Goal: Find contact information: Find contact information

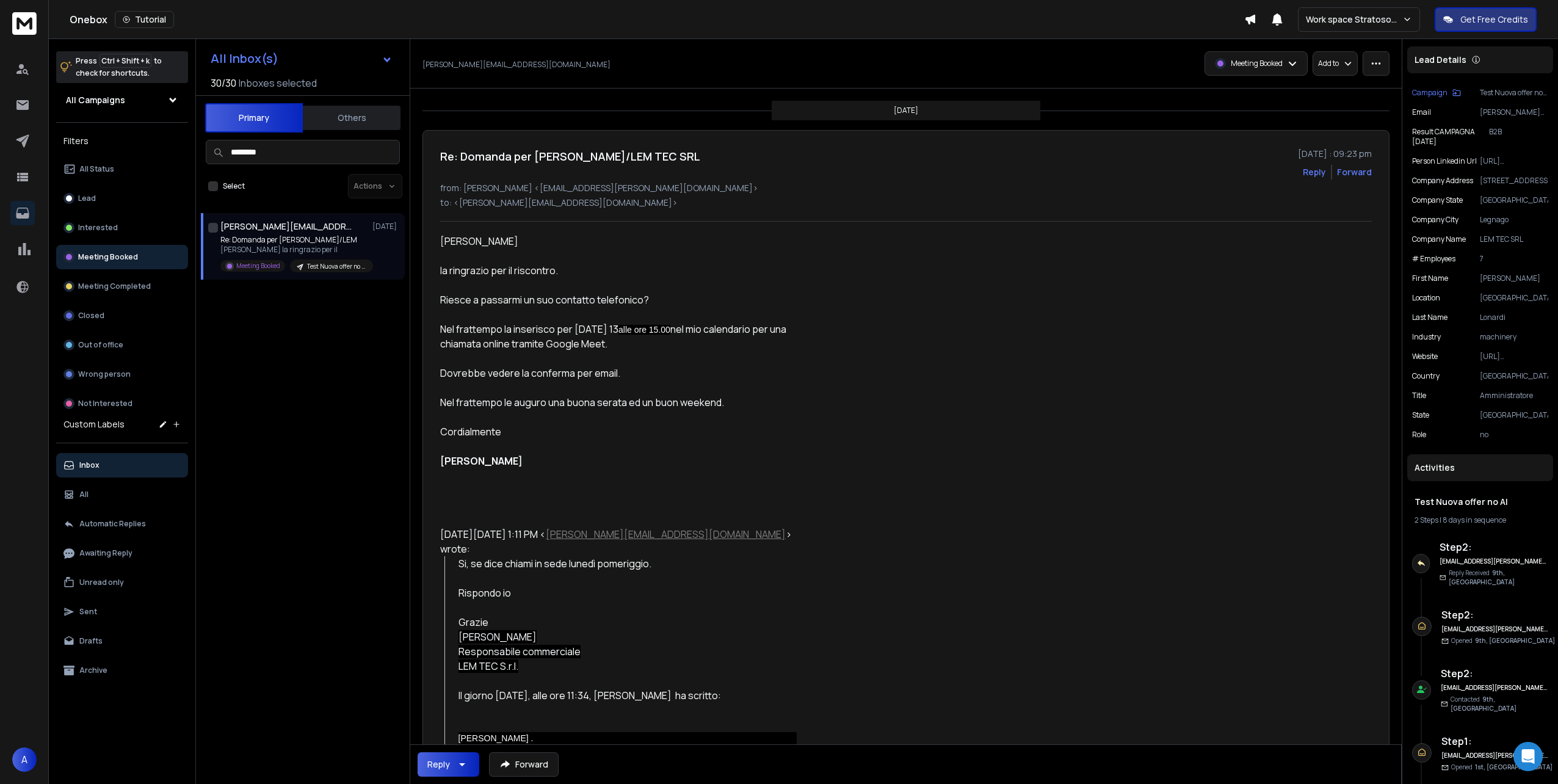
click at [116, 256] on p "Meeting Booked" at bounding box center [108, 257] width 60 height 10
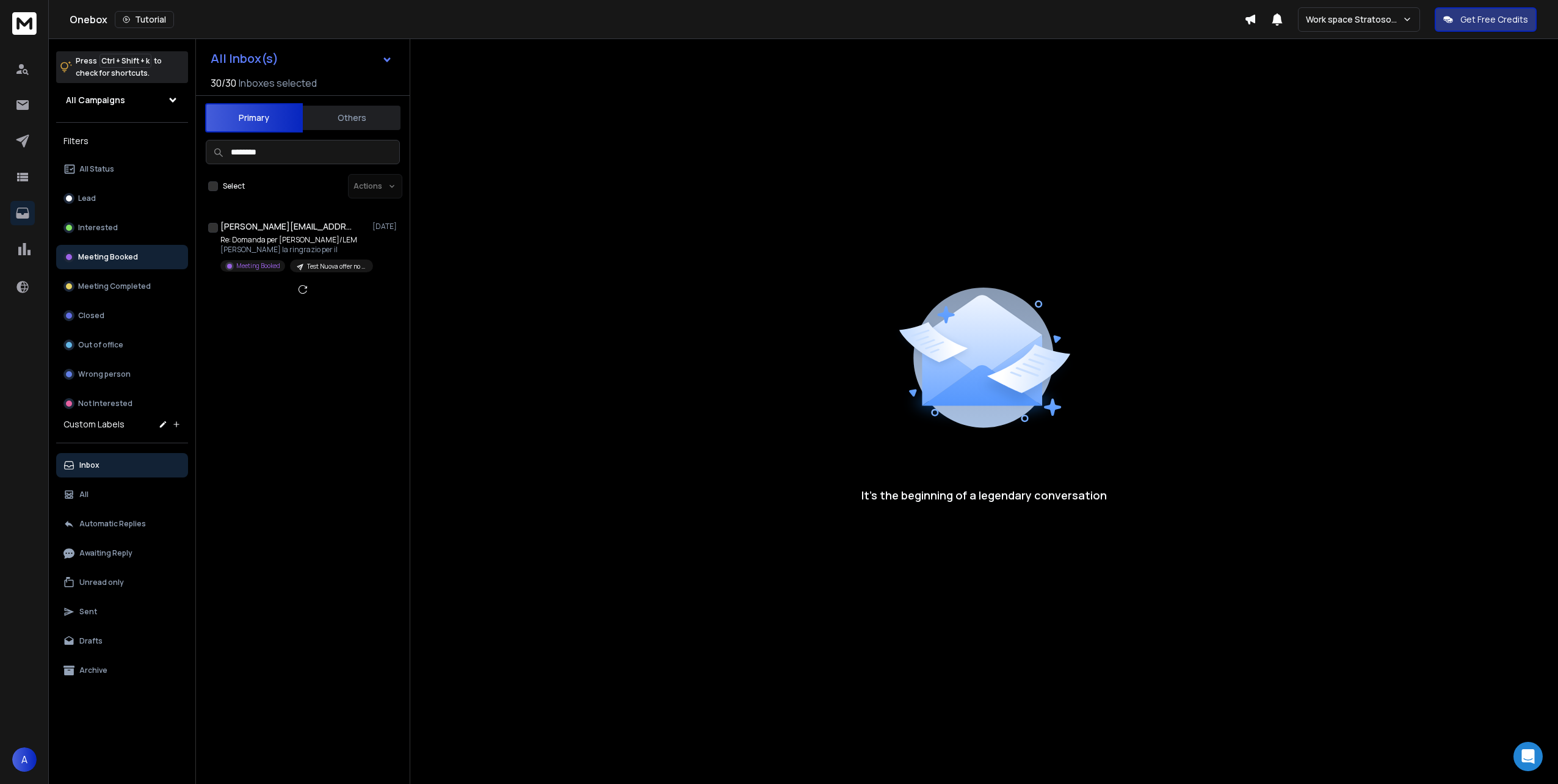
click at [224, 150] on input "********" at bounding box center [303, 152] width 194 height 24
click at [240, 150] on input "********" at bounding box center [303, 152] width 194 height 24
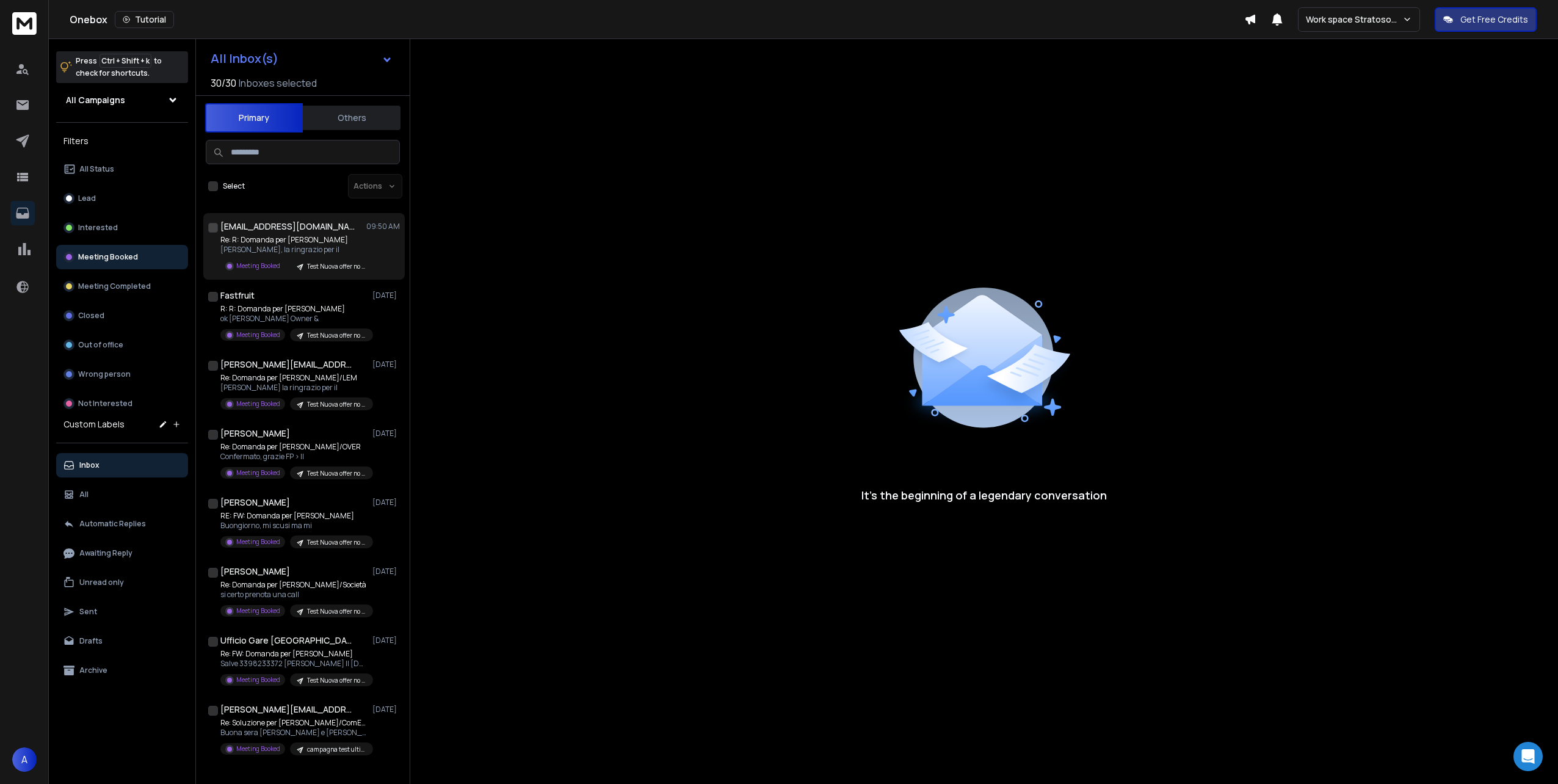
click at [293, 239] on p "Re: R: Domanda per [PERSON_NAME]" at bounding box center [293, 240] width 146 height 10
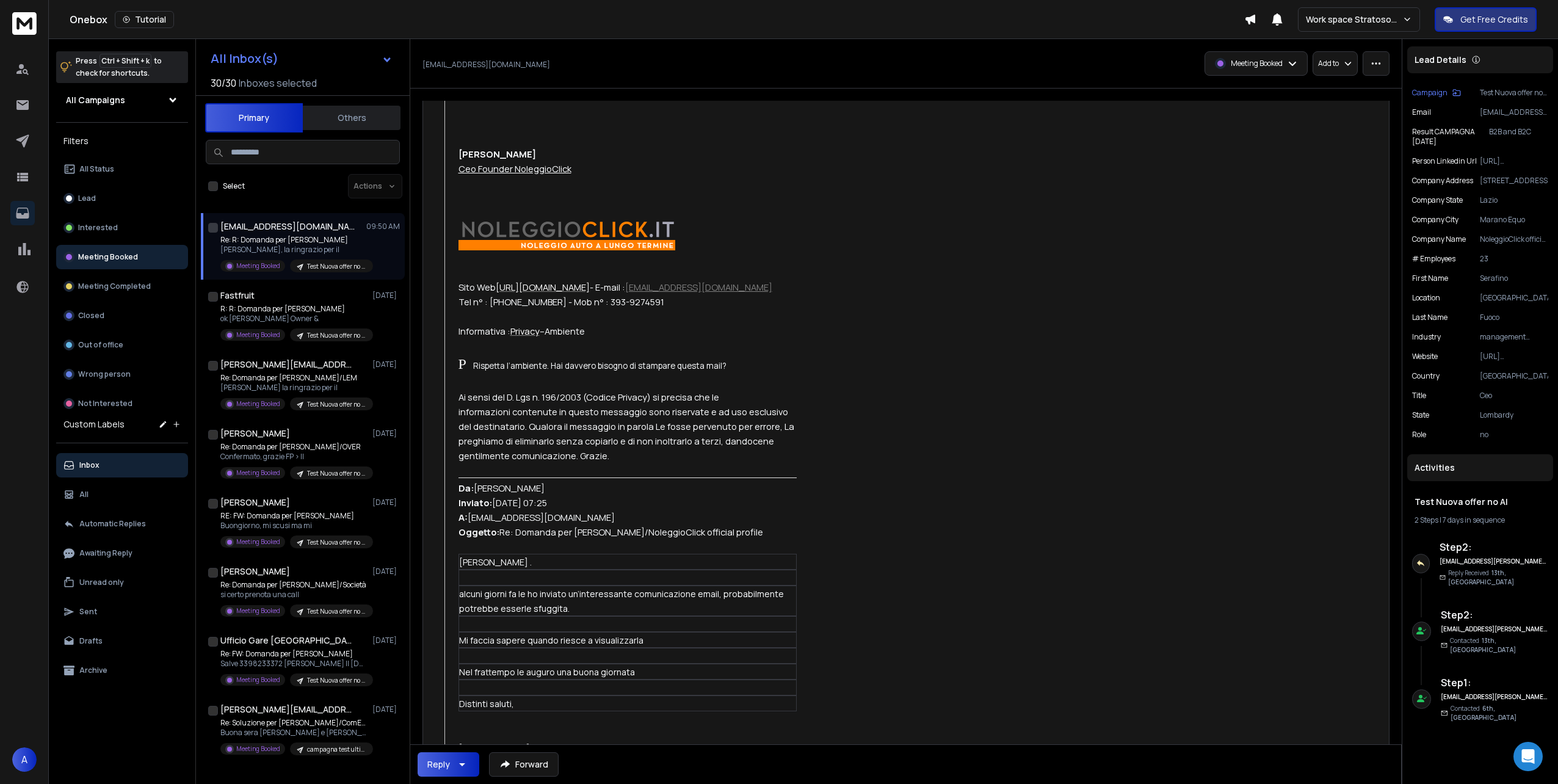
scroll to position [427, 0]
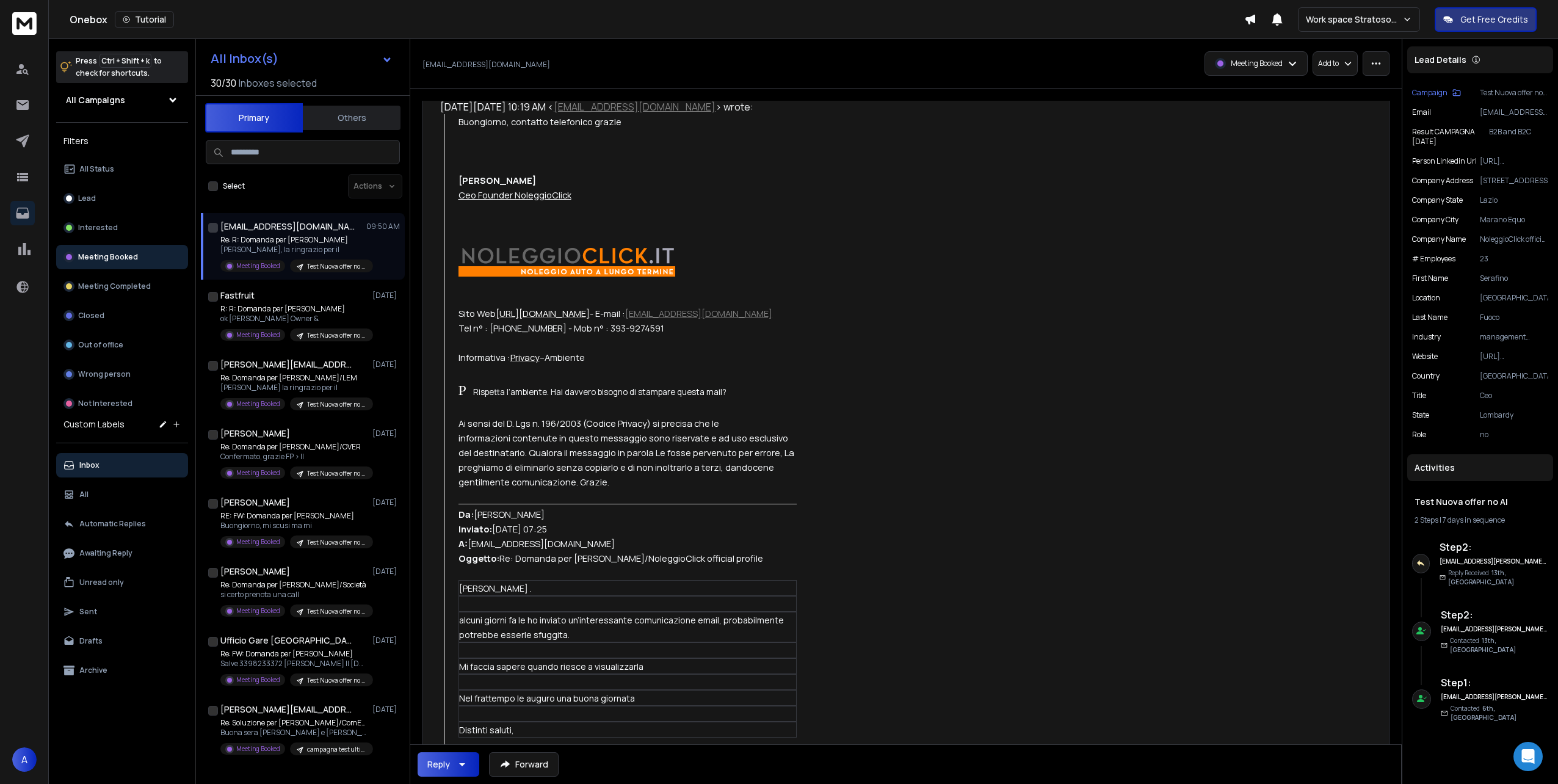
click at [1498, 354] on p "[URL][DOMAIN_NAME]" at bounding box center [1514, 356] width 68 height 10
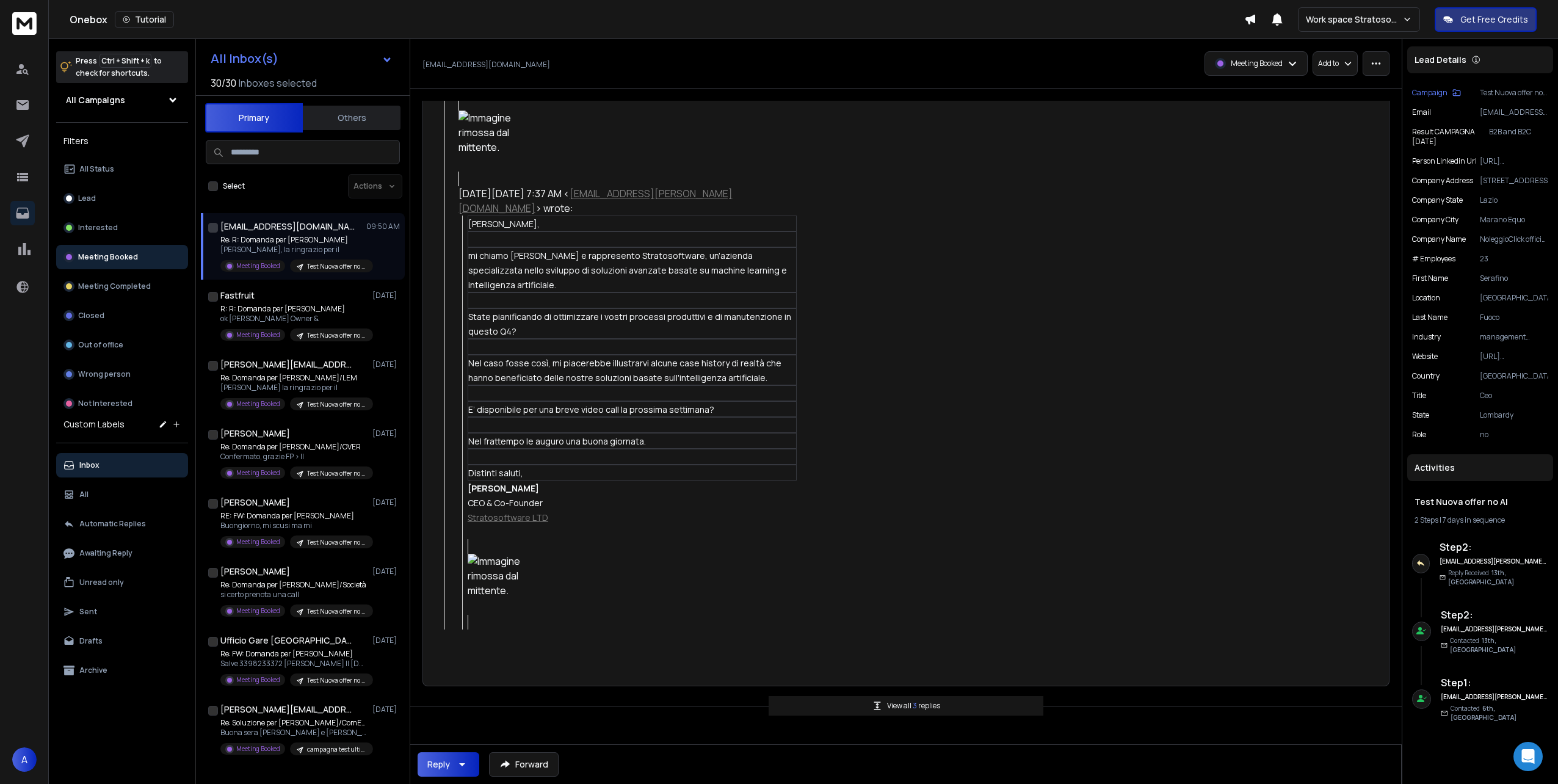
scroll to position [1180, 0]
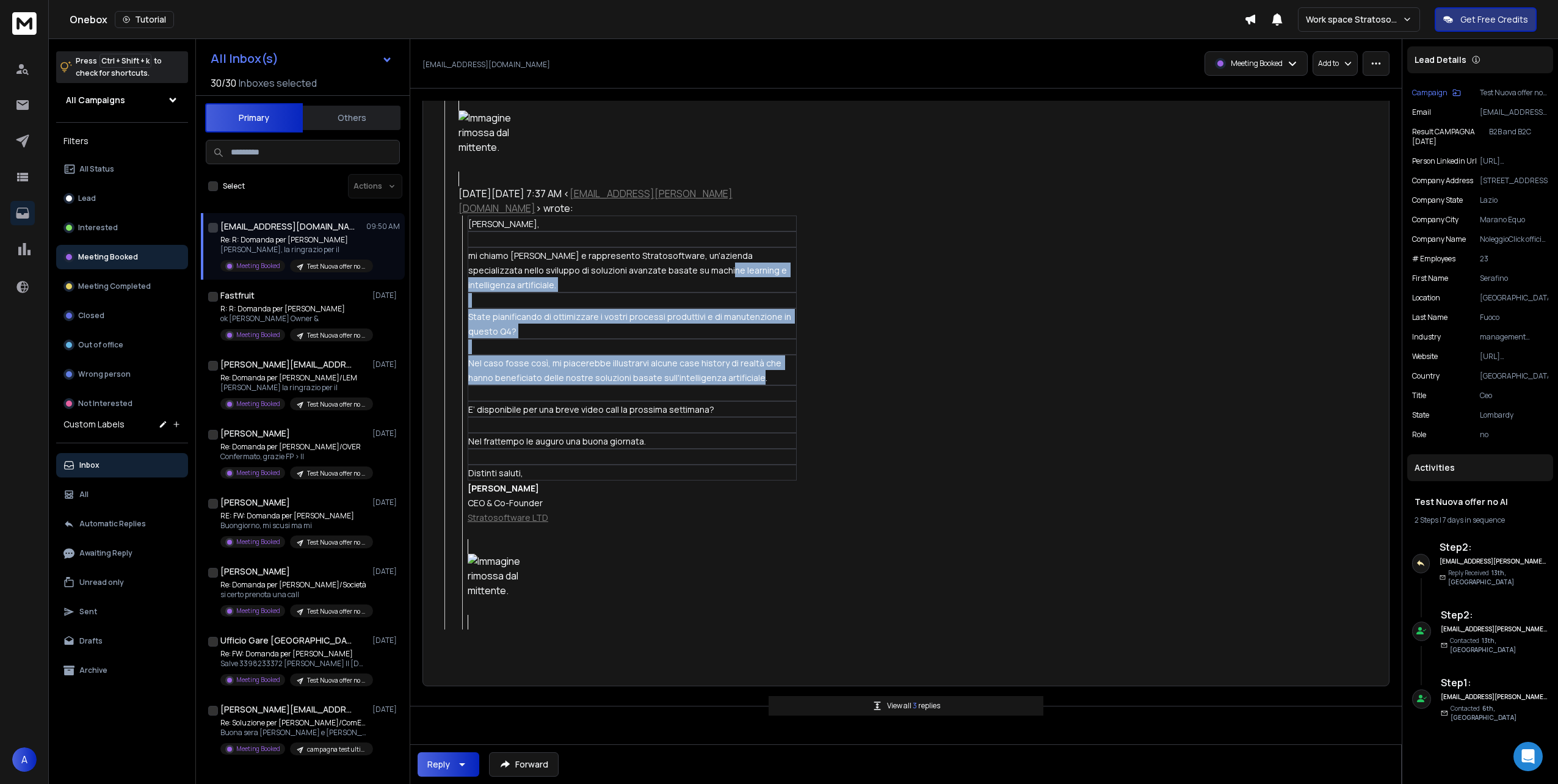
drag, startPoint x: 663, startPoint y: 264, endPoint x: 726, endPoint y: 378, distance: 130.2
click at [726, 378] on div "[PERSON_NAME], mi chiamo [PERSON_NAME] e rappresento Stratosoftware, un'azienda…" at bounding box center [632, 422] width 329 height 414
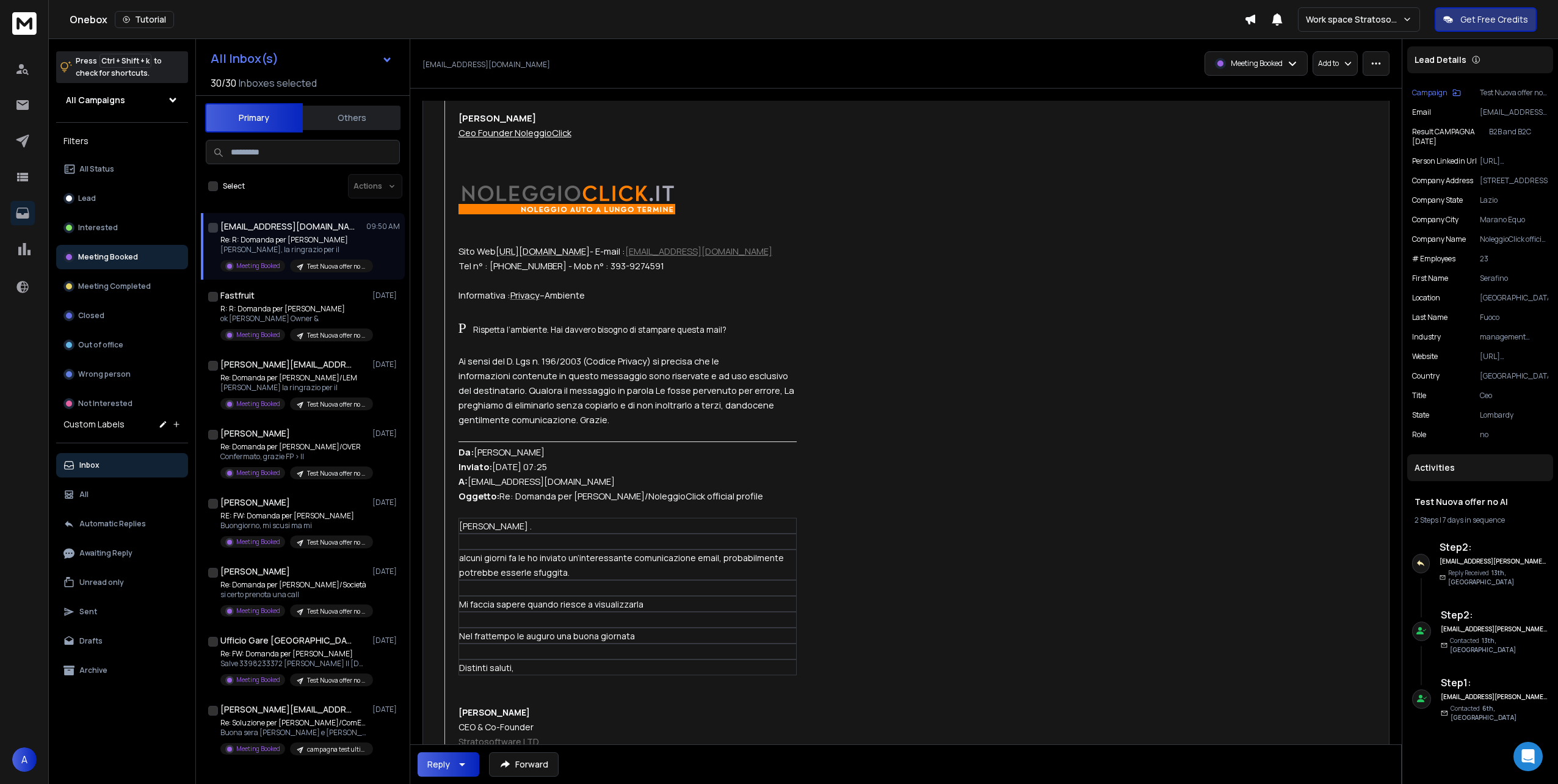
scroll to position [509, 0]
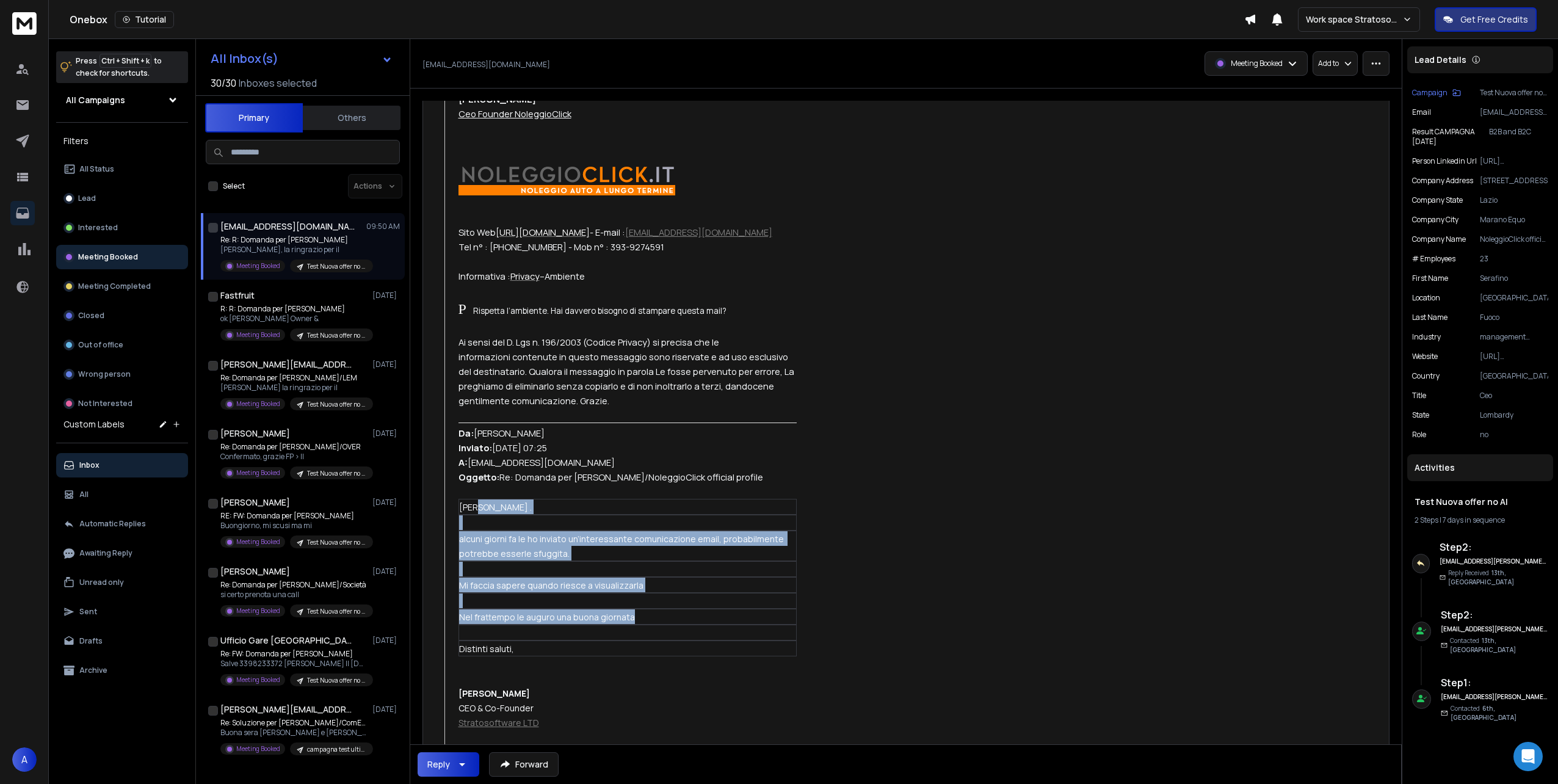
drag, startPoint x: 478, startPoint y: 504, endPoint x: 629, endPoint y: 615, distance: 187.4
click at [629, 615] on div "Buongiorno, contatto telefonico grazie [PERSON_NAME] Ceo Founder NoleggioClick …" at bounding box center [628, 662] width 339 height 1259
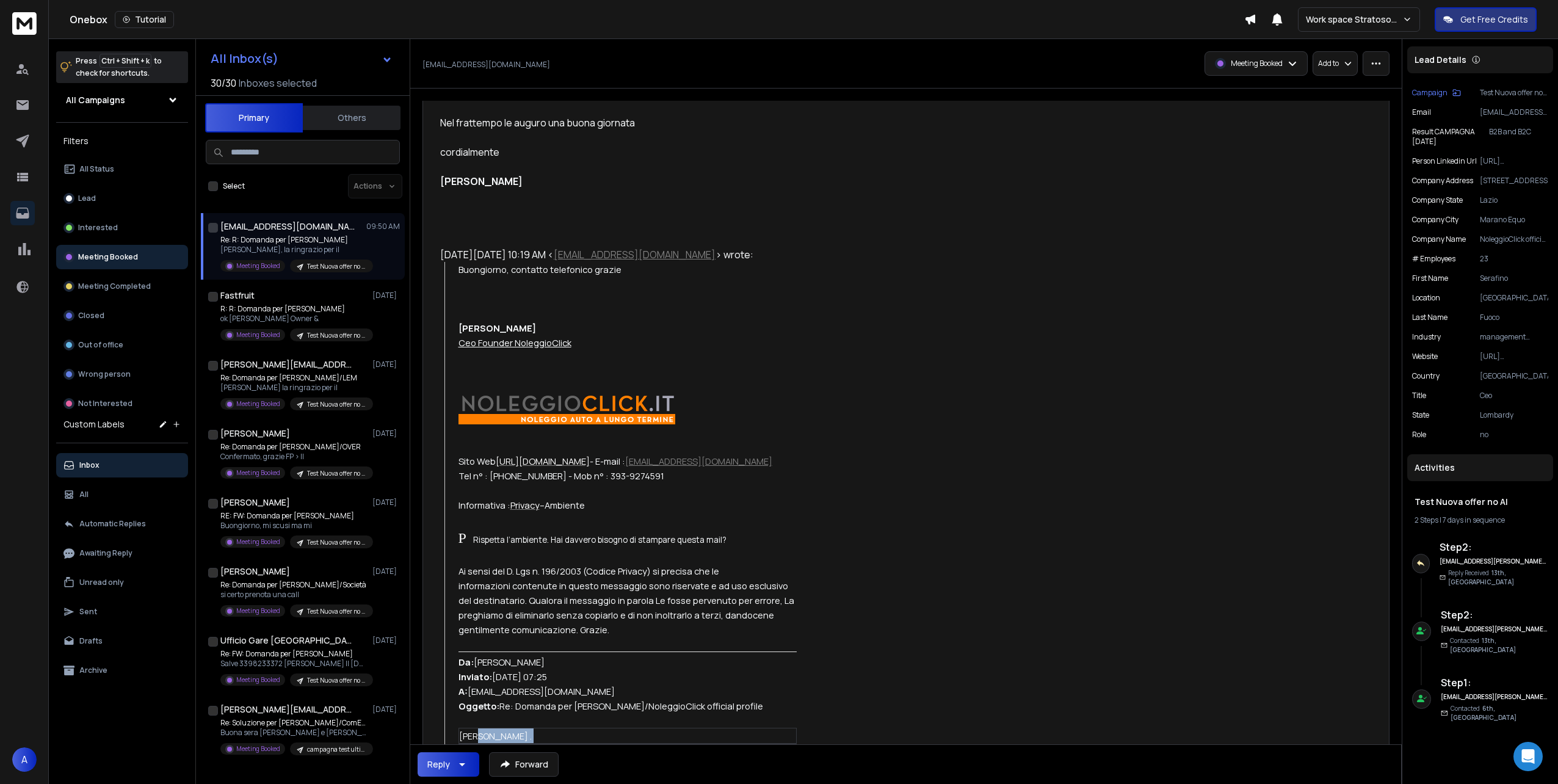
scroll to position [203, 0]
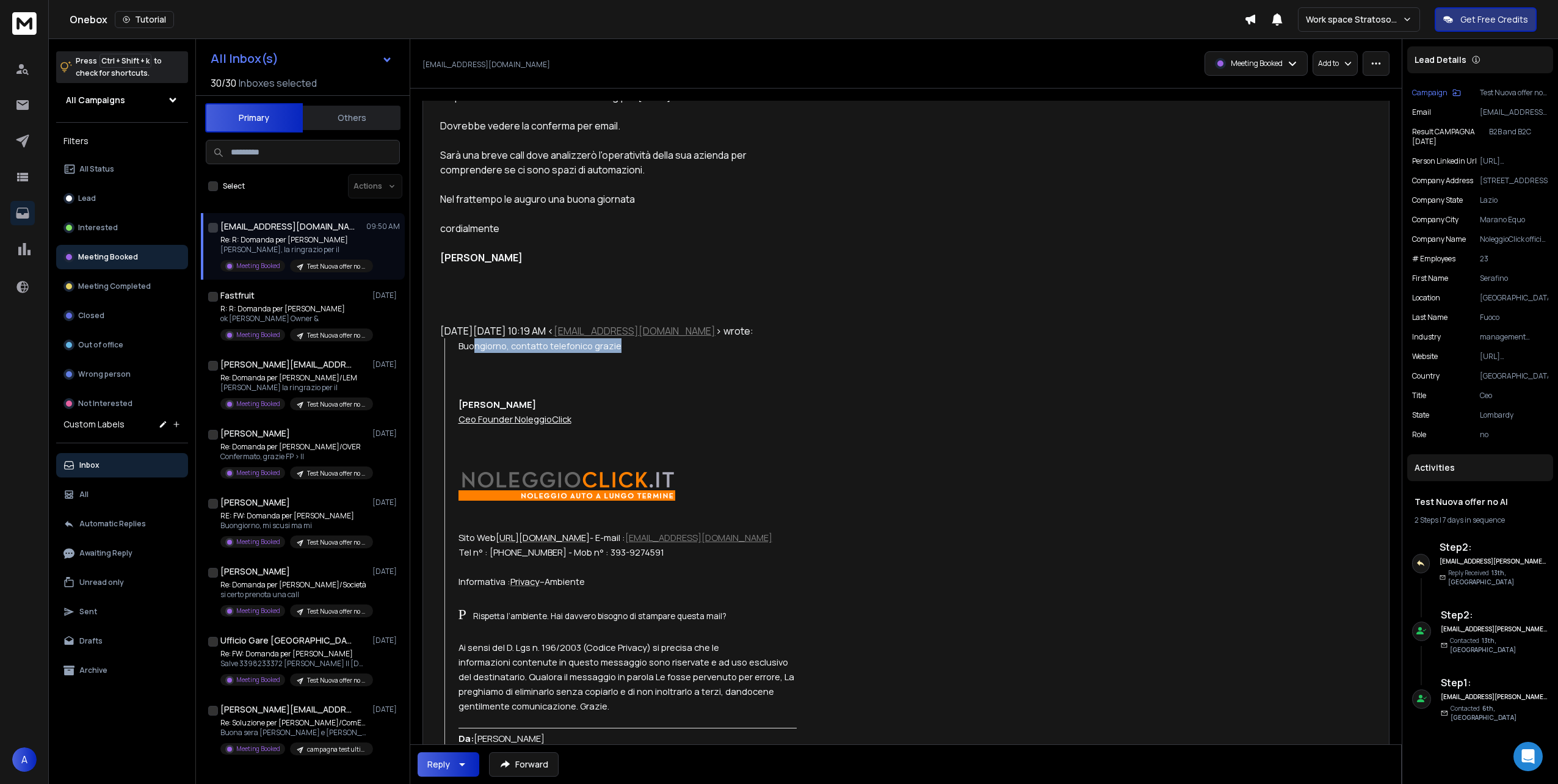
drag, startPoint x: 475, startPoint y: 341, endPoint x: 629, endPoint y: 341, distance: 154.0
click at [629, 341] on div "Buongiorno, contatto telefonico grazie" at bounding box center [628, 345] width 339 height 15
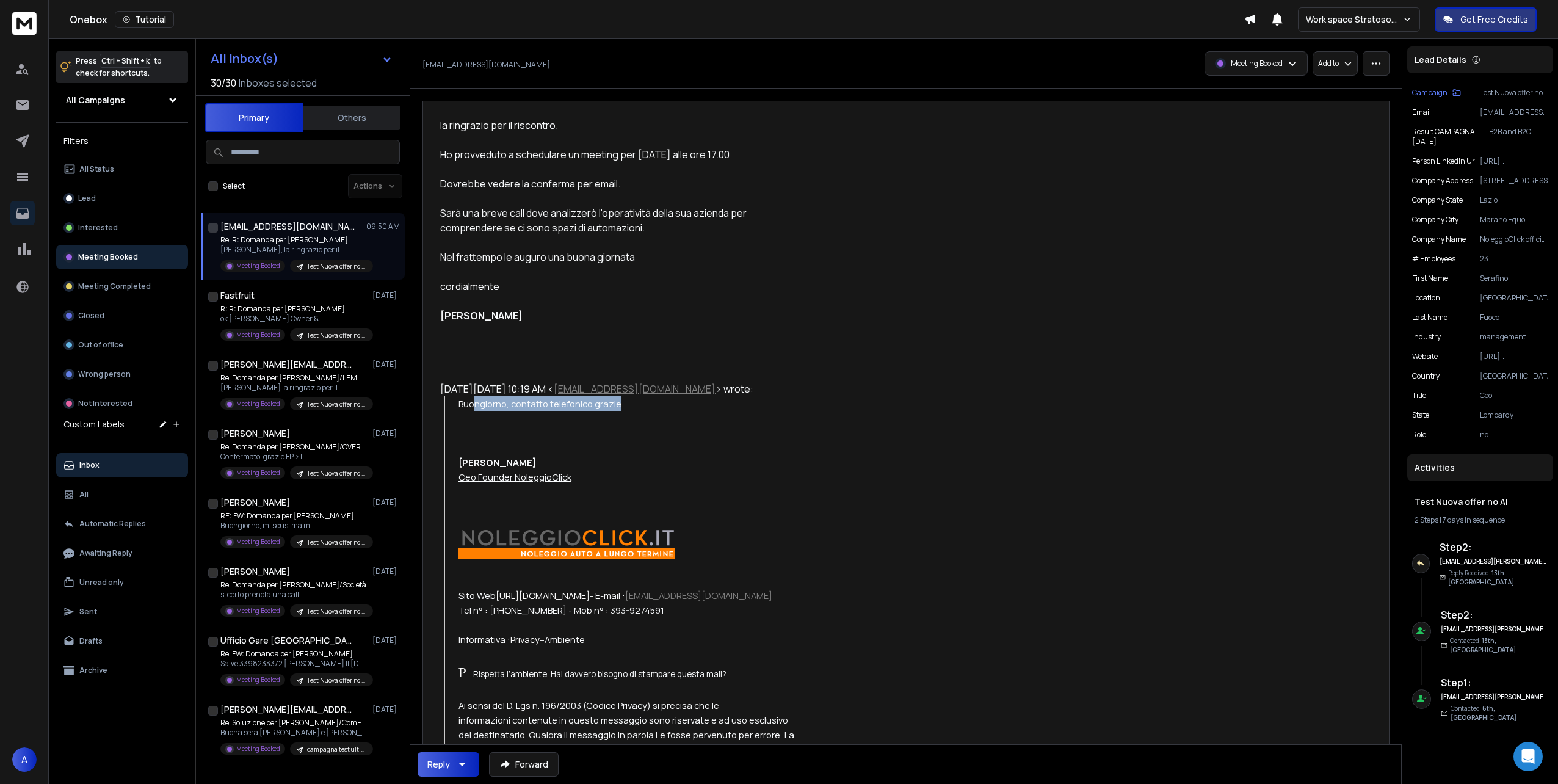
scroll to position [0, 0]
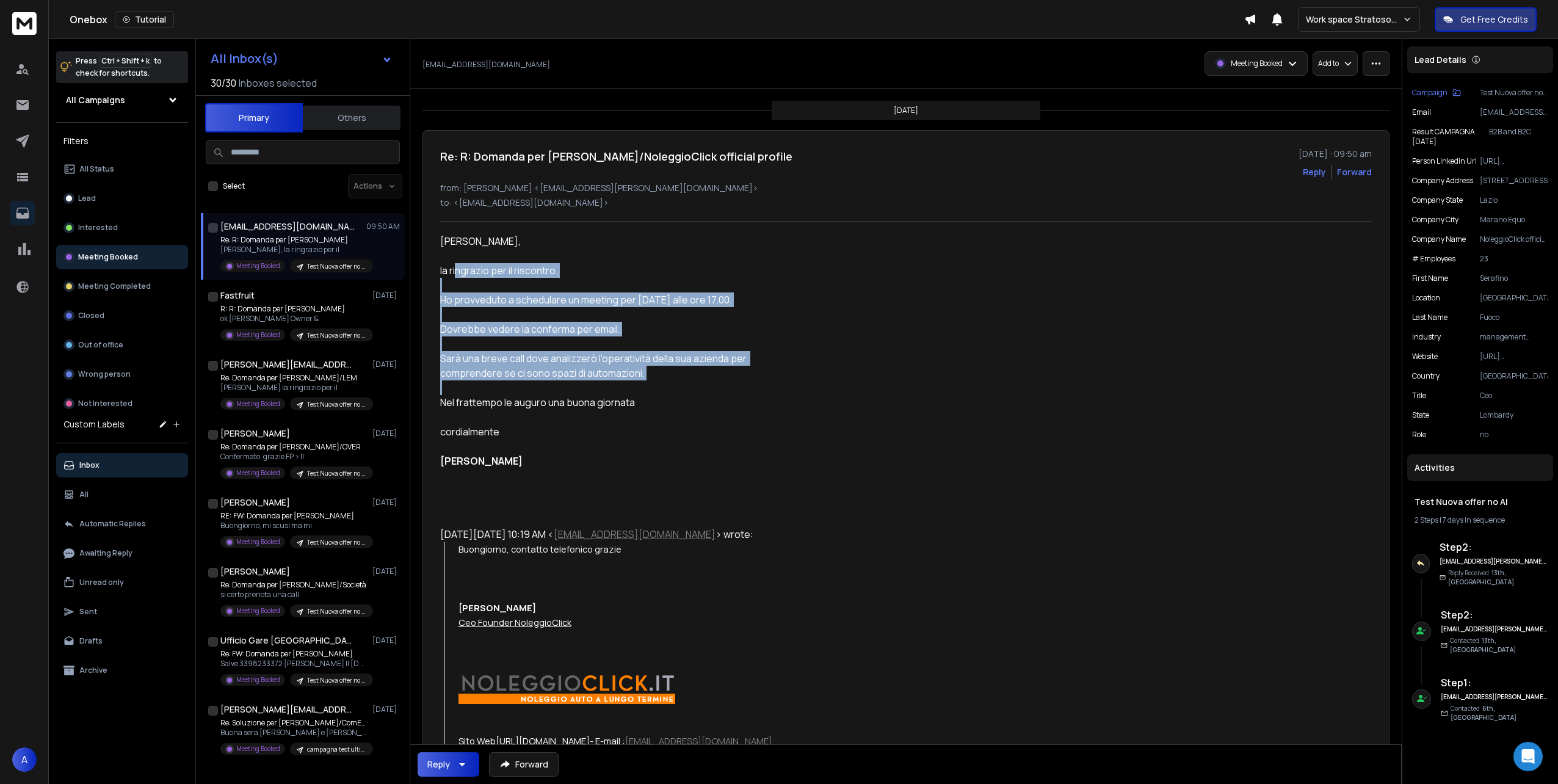
drag, startPoint x: 455, startPoint y: 270, endPoint x: 731, endPoint y: 383, distance: 298.2
drag, startPoint x: 731, startPoint y: 383, endPoint x: 717, endPoint y: 391, distance: 16.1
click at [717, 391] on div at bounding box center [619, 387] width 357 height 15
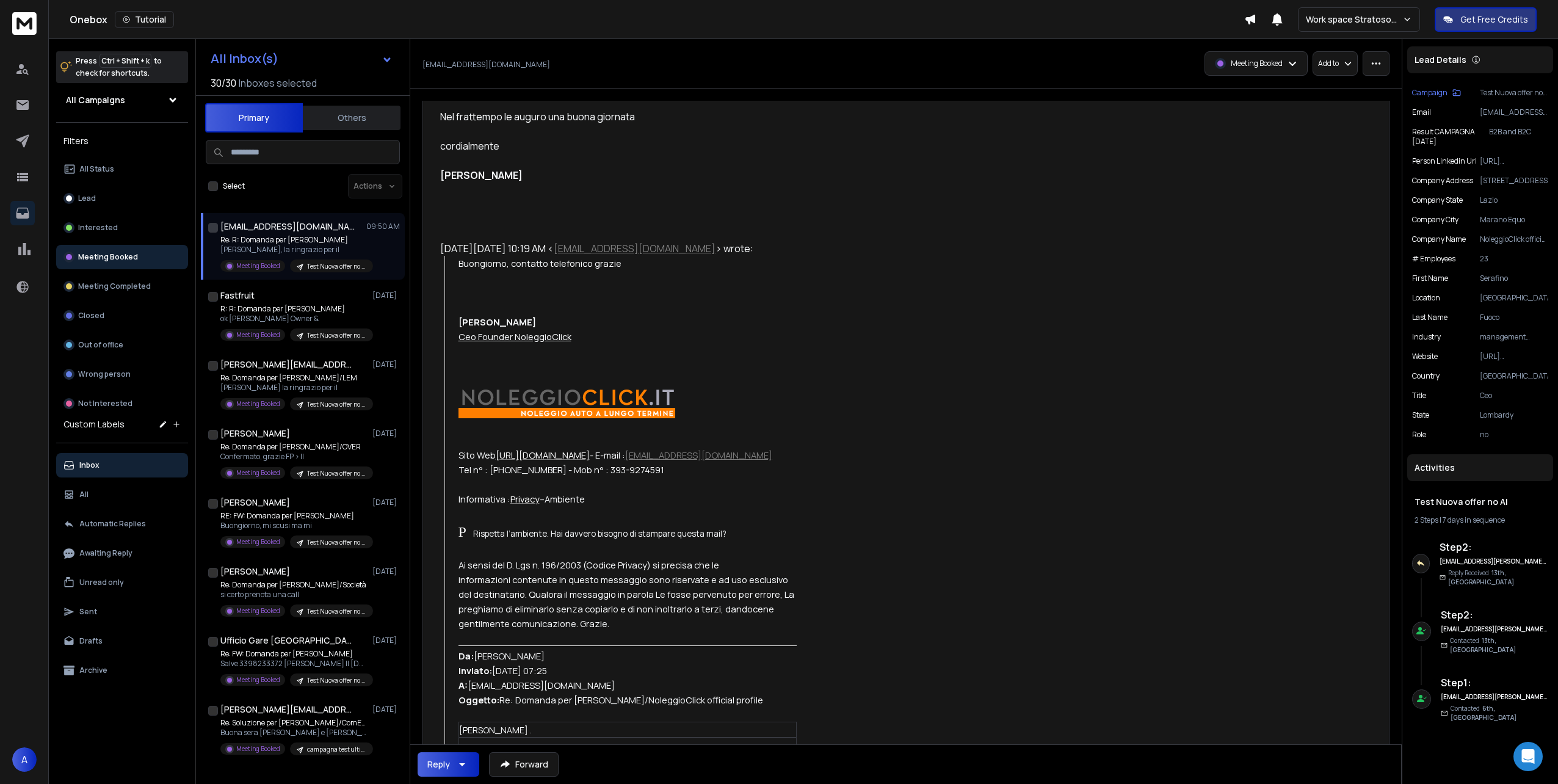
scroll to position [305, 0]
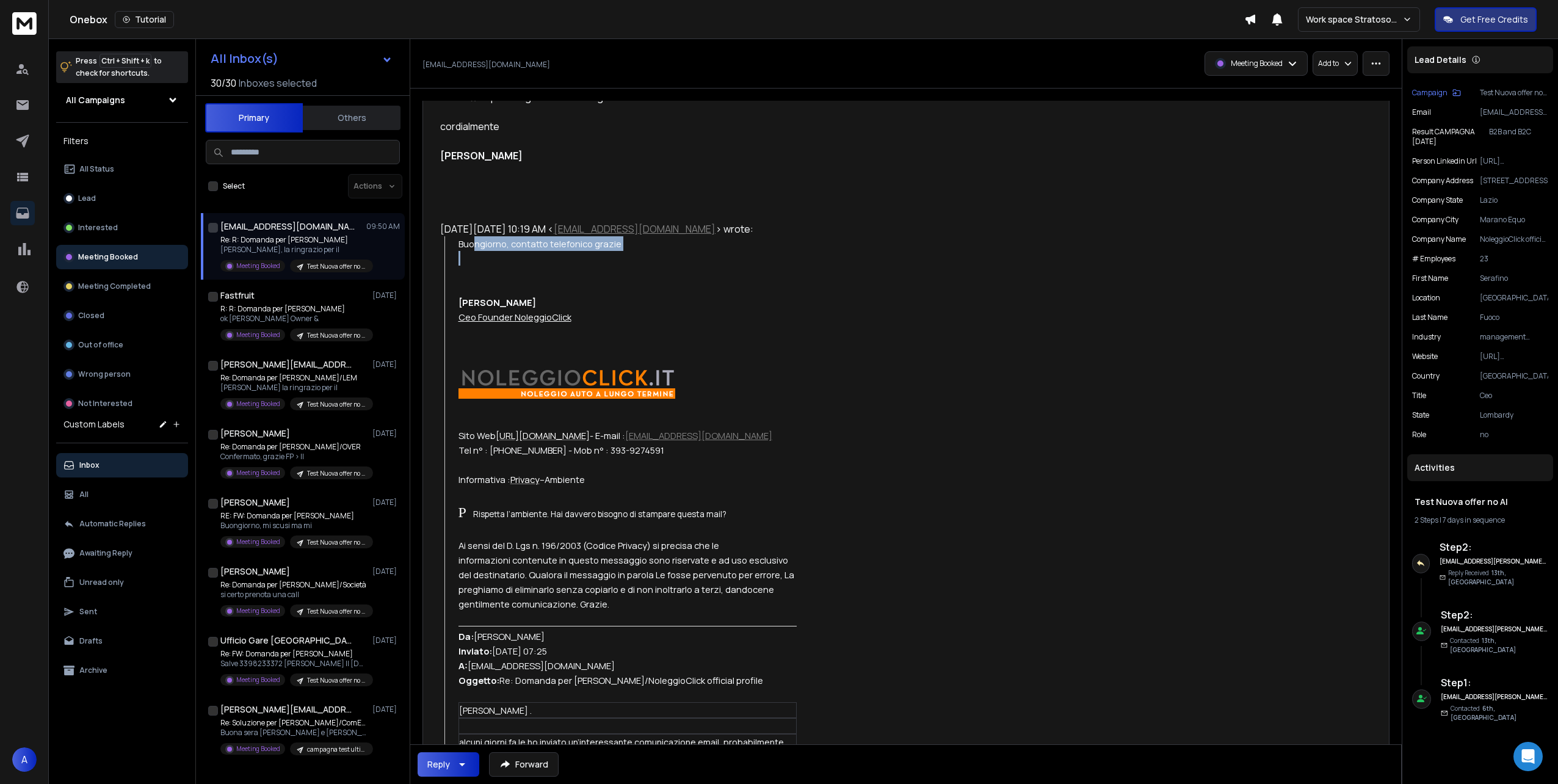
drag, startPoint x: 475, startPoint y: 248, endPoint x: 634, endPoint y: 250, distance: 159.0
drag, startPoint x: 634, startPoint y: 250, endPoint x: 625, endPoint y: 281, distance: 32.3
click at [625, 281] on div at bounding box center [628, 287] width 339 height 15
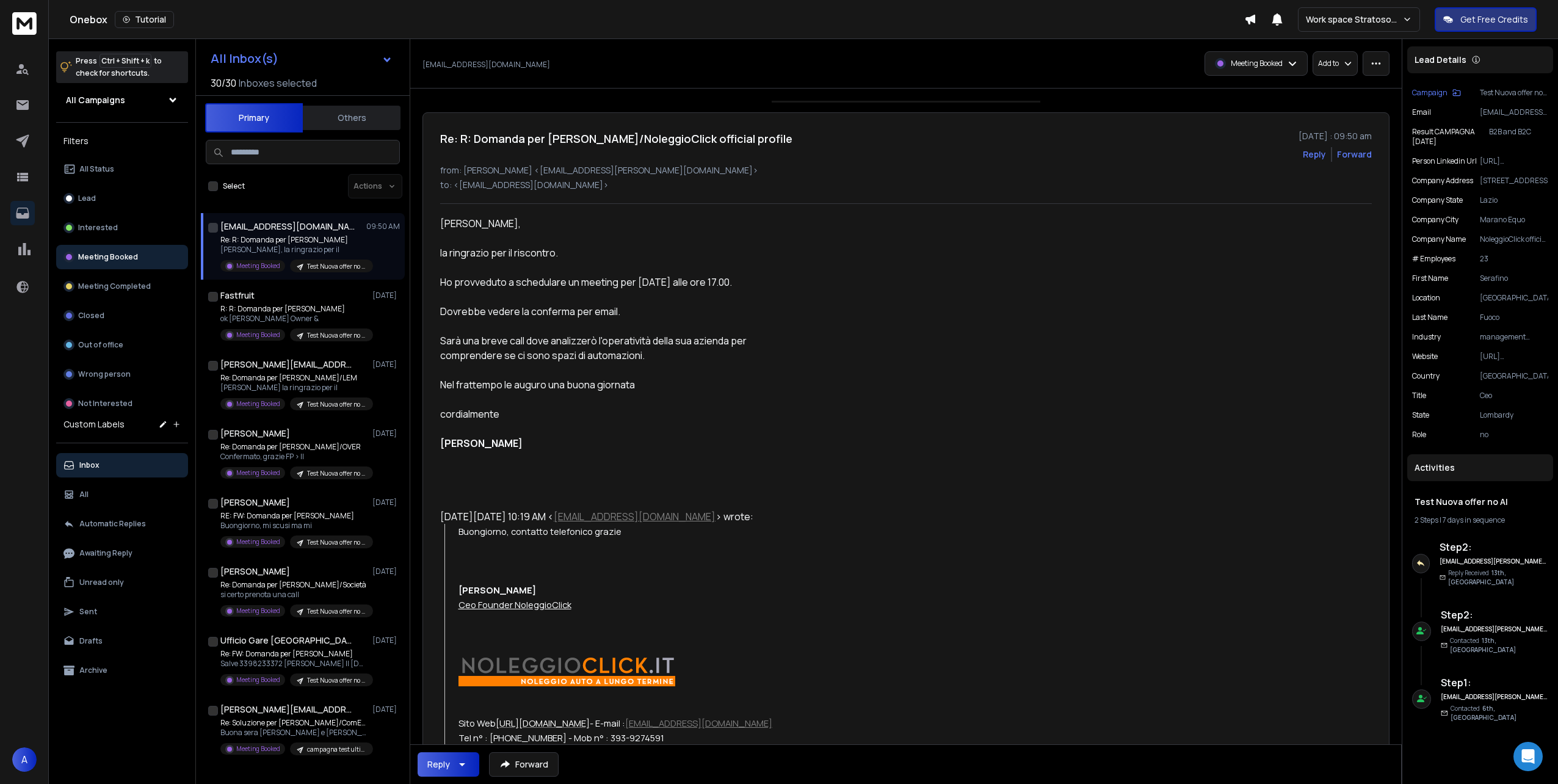
scroll to position [0, 0]
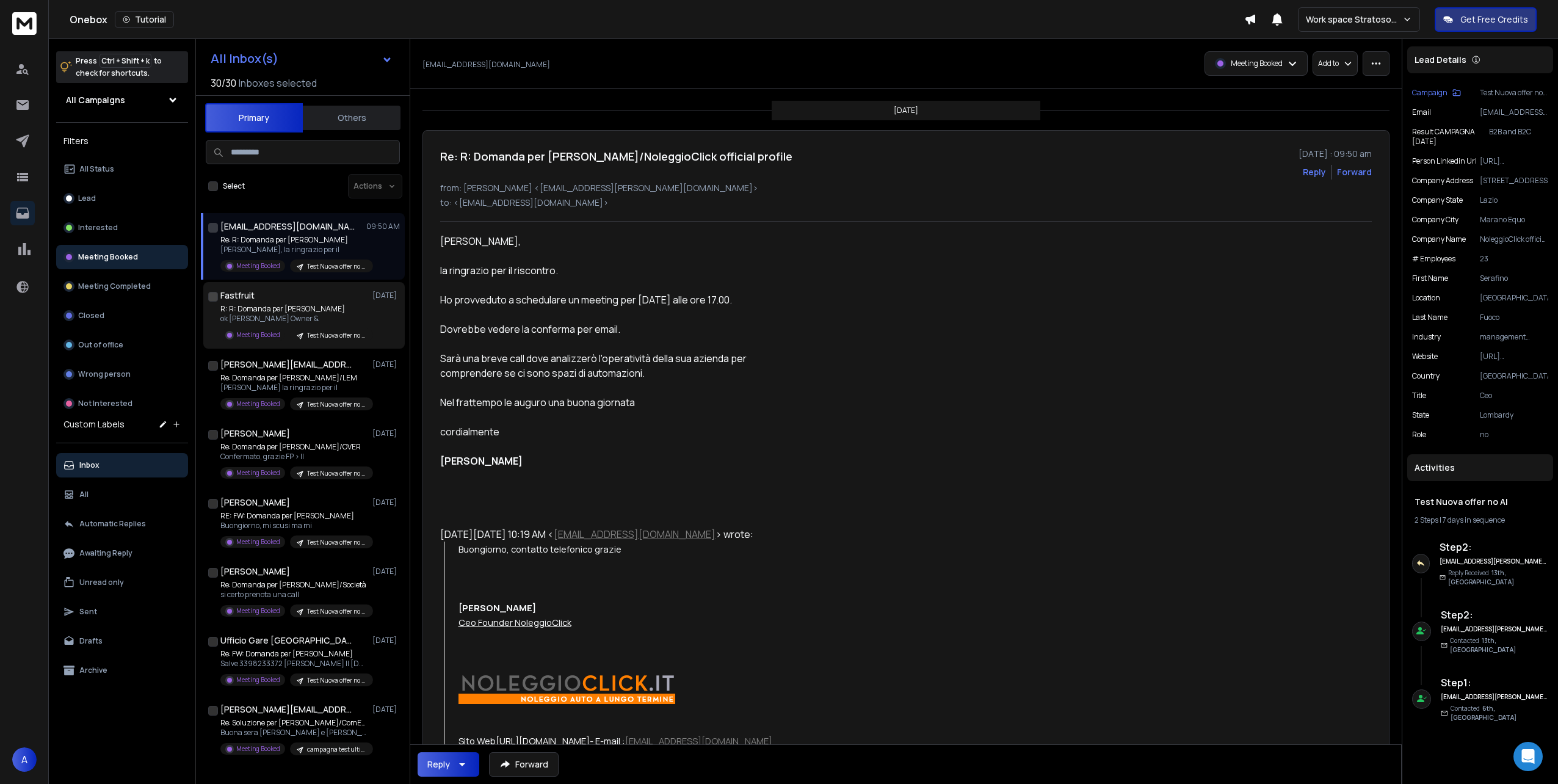
click at [242, 298] on h1 "Fastfruit" at bounding box center [237, 295] width 34 height 13
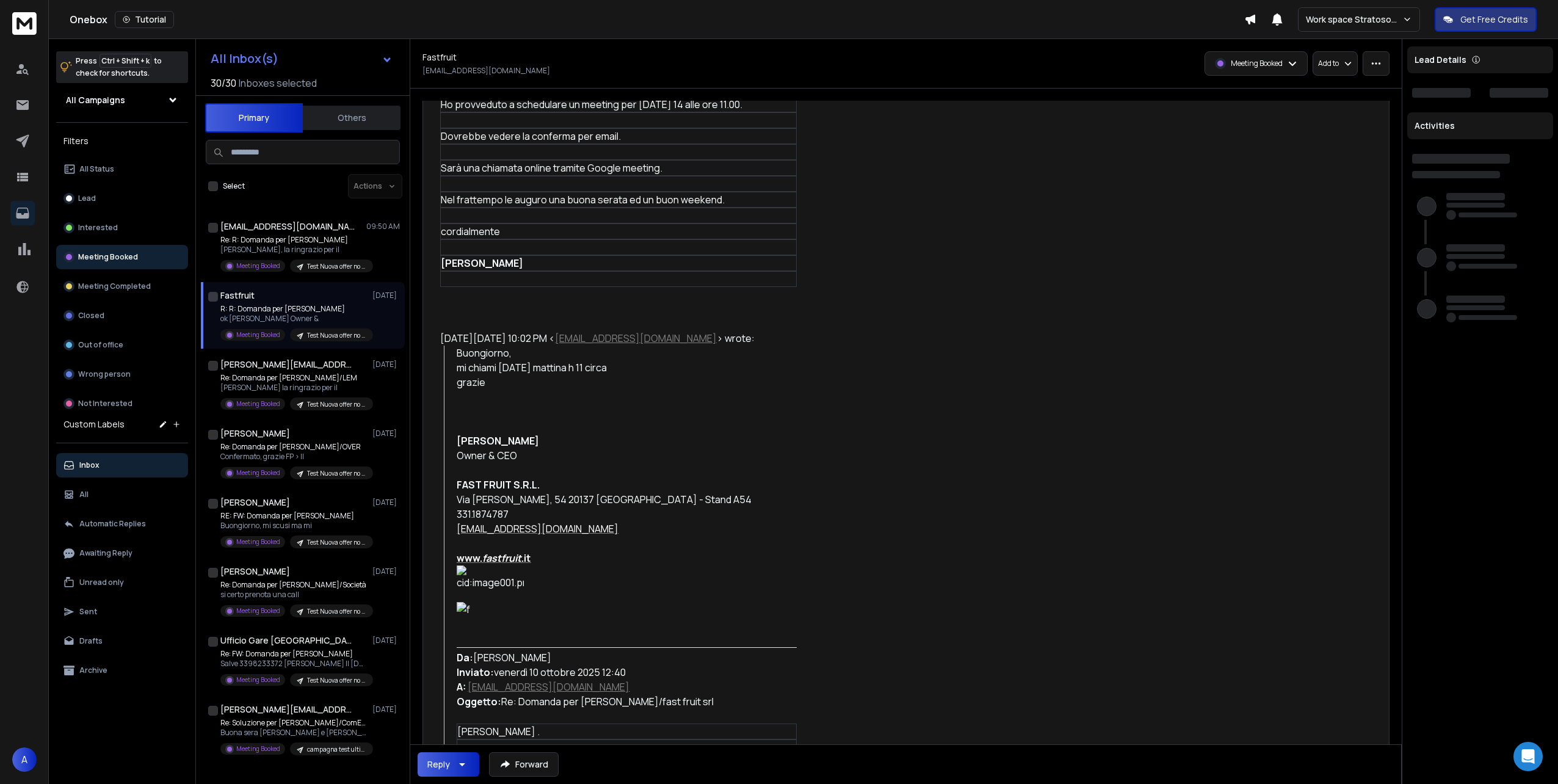
scroll to position [549, 0]
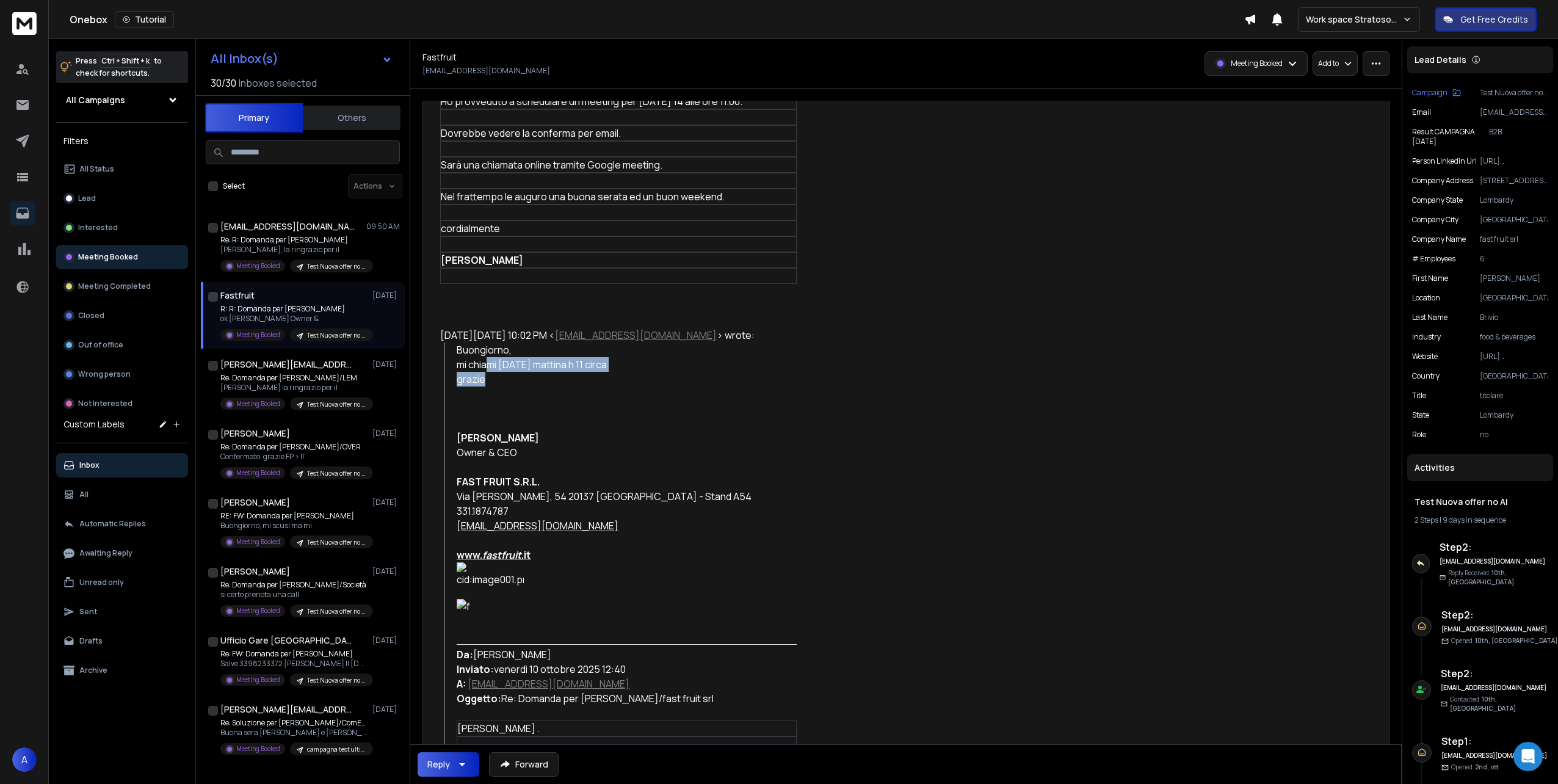
drag, startPoint x: 490, startPoint y: 372, endPoint x: 638, endPoint y: 386, distance: 148.7
click at [534, 384] on p "grazie" at bounding box center [627, 378] width 340 height 15
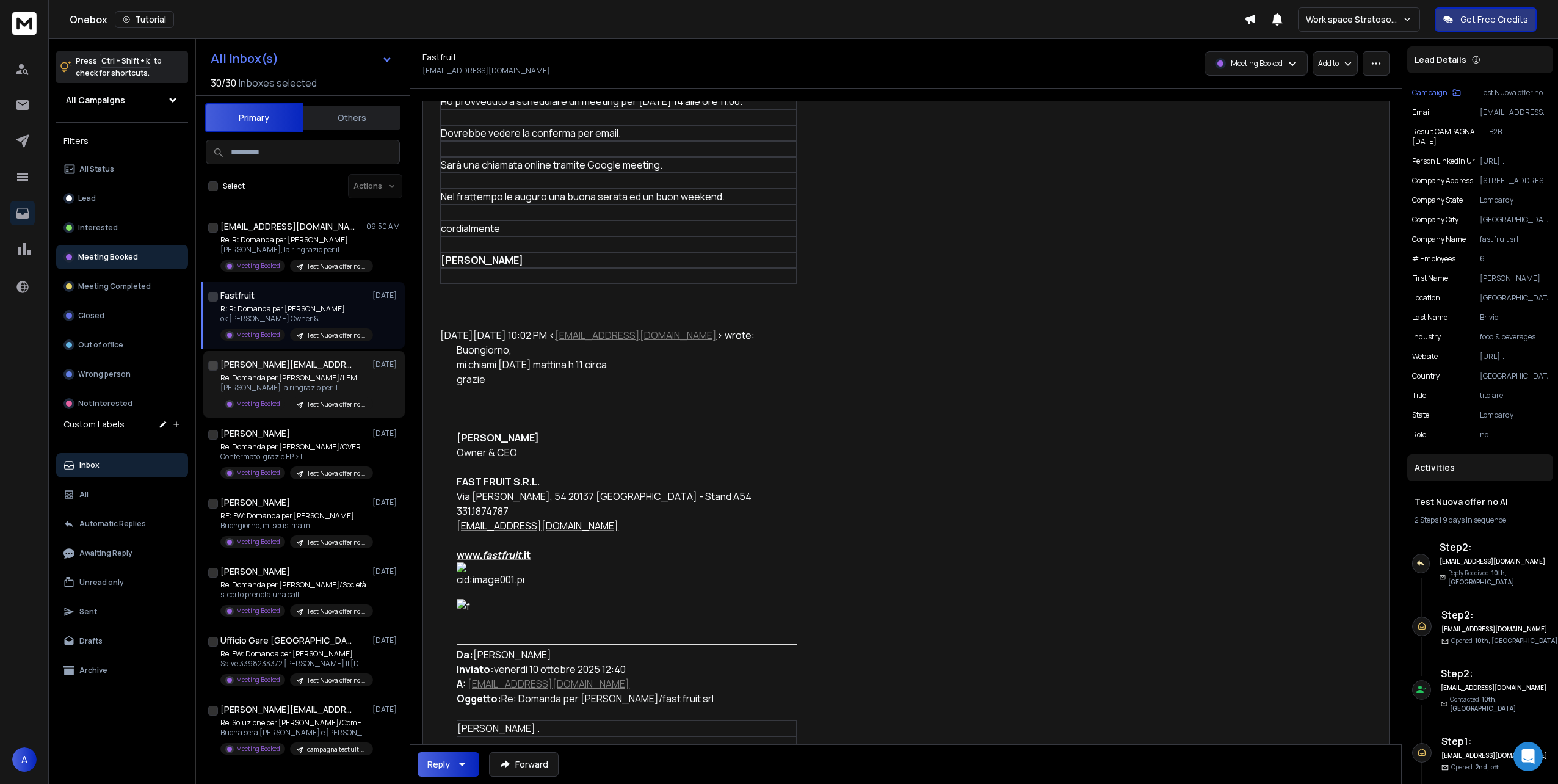
click at [290, 368] on h1 "[PERSON_NAME][EMAIL_ADDRESS][DOMAIN_NAME]" at bounding box center [287, 364] width 135 height 13
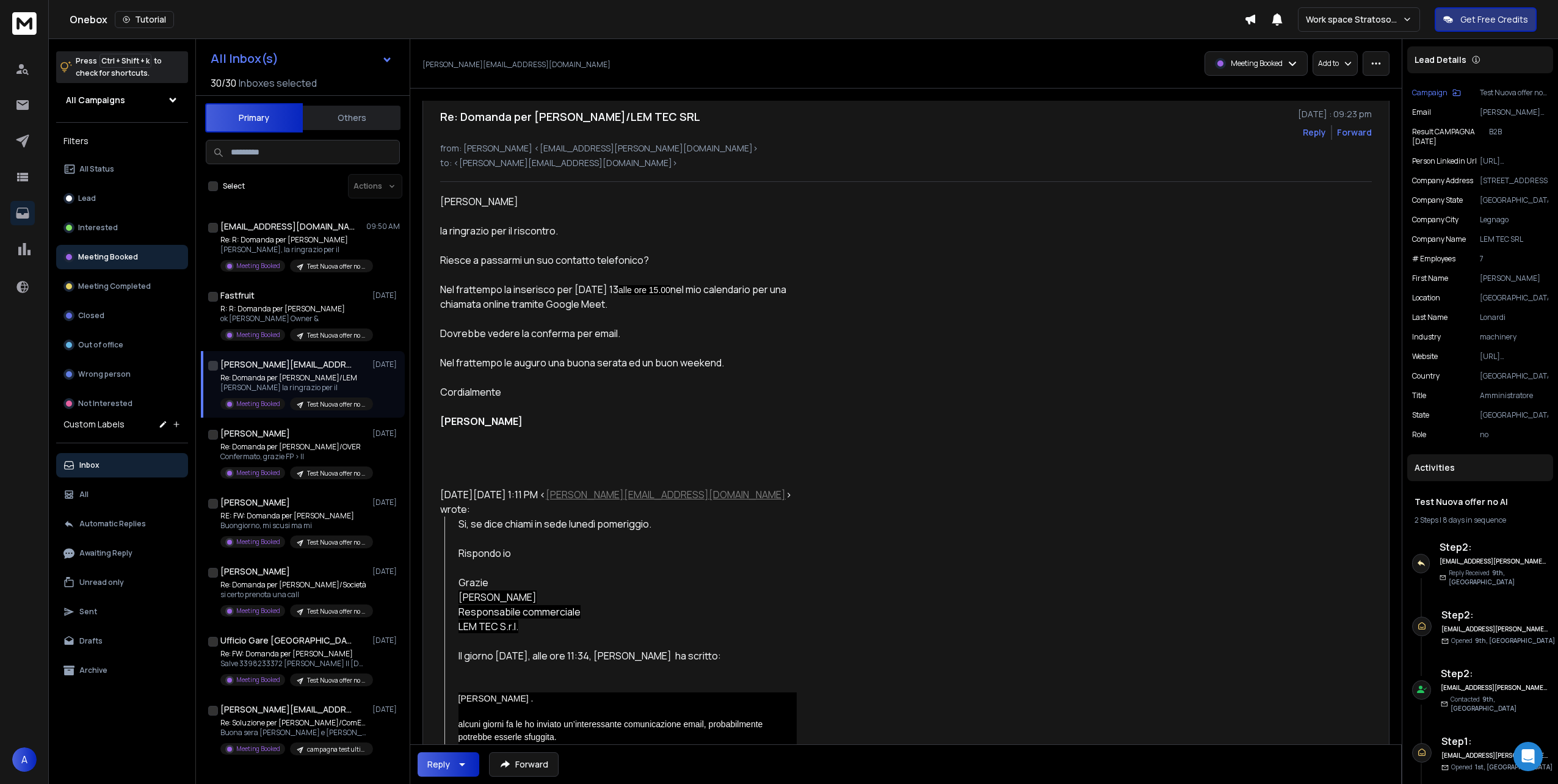
scroll to position [0, 0]
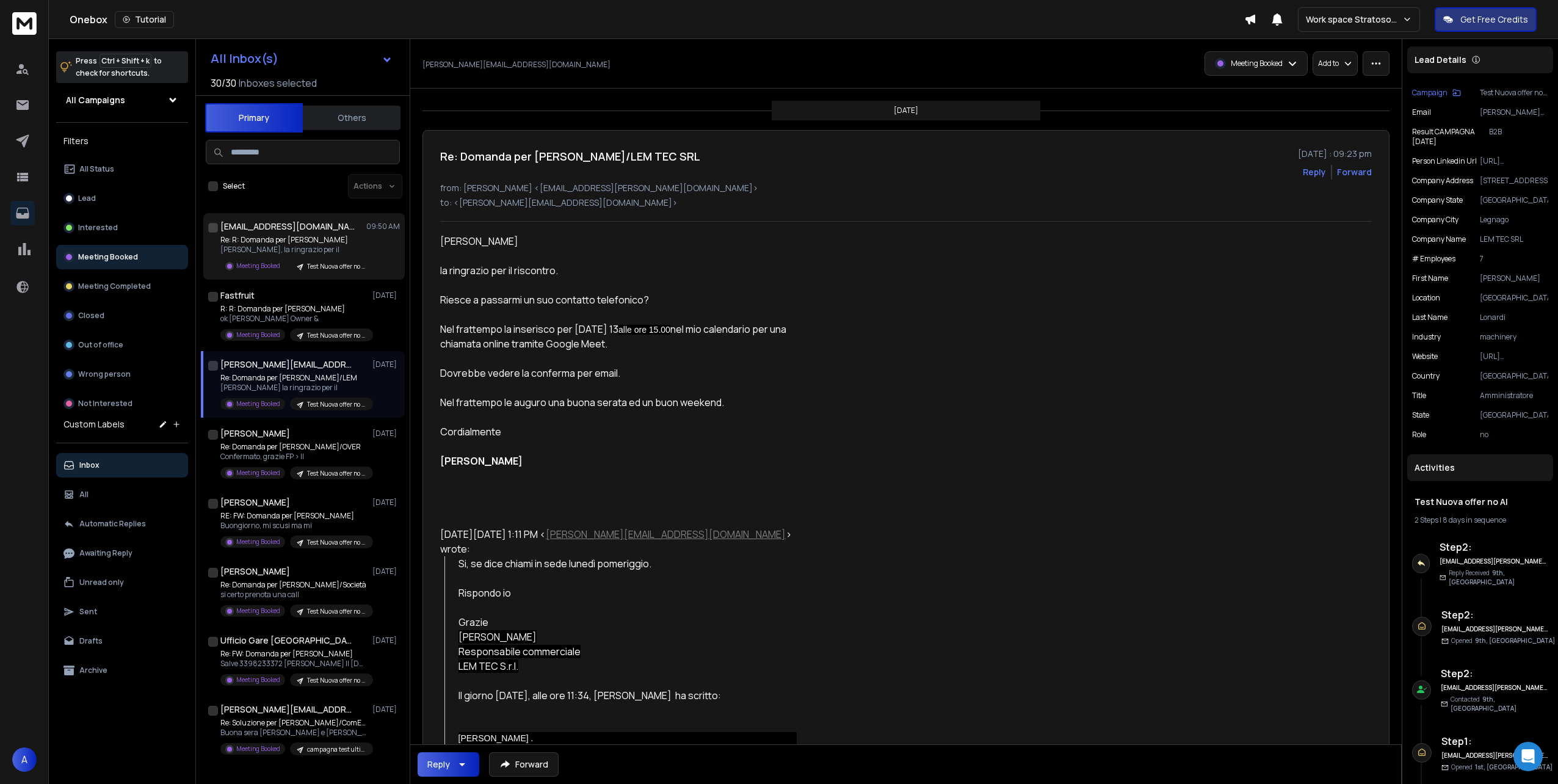
click at [285, 229] on h1 "[EMAIL_ADDRESS][DOMAIN_NAME]" at bounding box center [287, 226] width 135 height 13
